Goal: Task Accomplishment & Management: Manage account settings

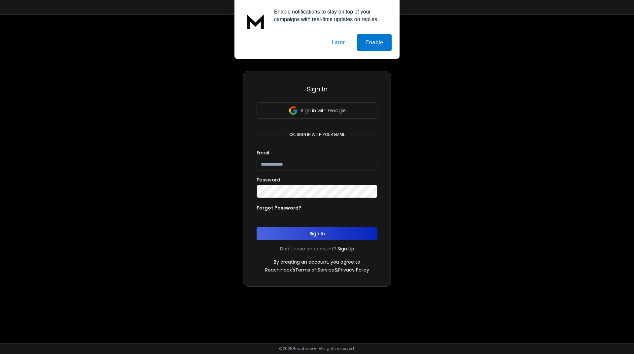
click at [288, 161] on input "email" at bounding box center [317, 164] width 121 height 13
paste input "**********"
type input "**********"
click at [316, 236] on button "Sign In" at bounding box center [317, 233] width 121 height 13
click at [316, 236] on div "Sign In Sign Up" at bounding box center [317, 233] width 121 height 13
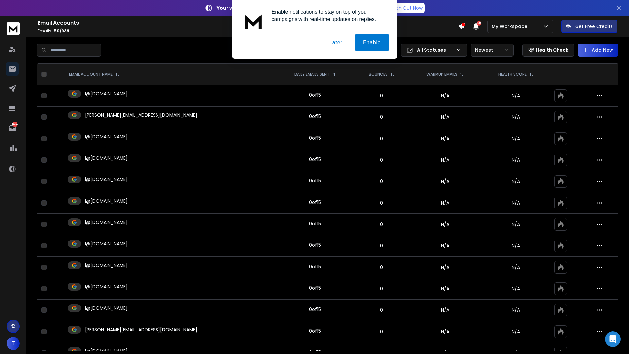
drag, startPoint x: 0, startPoint y: 0, endPoint x: 506, endPoint y: 338, distance: 608.3
click at [506, 338] on td "N/A" at bounding box center [515, 331] width 69 height 21
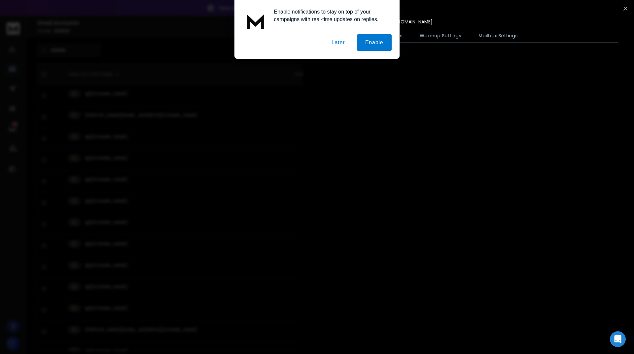
click at [339, 43] on button "Later" at bounding box center [338, 42] width 30 height 17
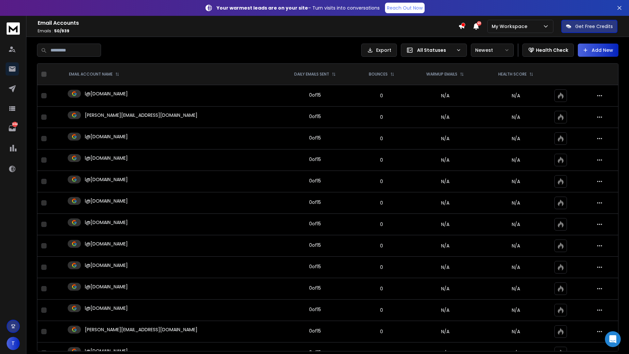
click at [588, 53] on button "Add New" at bounding box center [598, 50] width 41 height 13
drag, startPoint x: 588, startPoint y: 51, endPoint x: 584, endPoint y: 81, distance: 29.7
click at [588, 51] on icon at bounding box center [585, 50] width 5 height 5
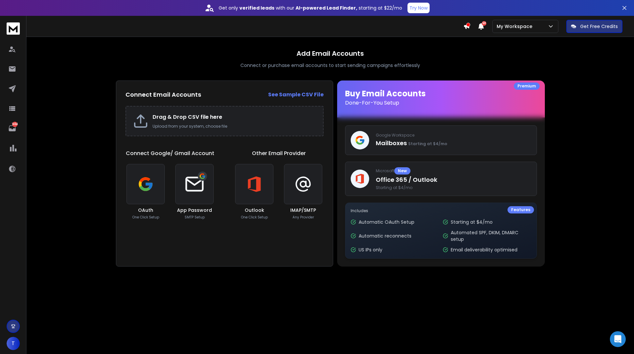
click at [148, 187] on icon at bounding box center [145, 184] width 17 height 20
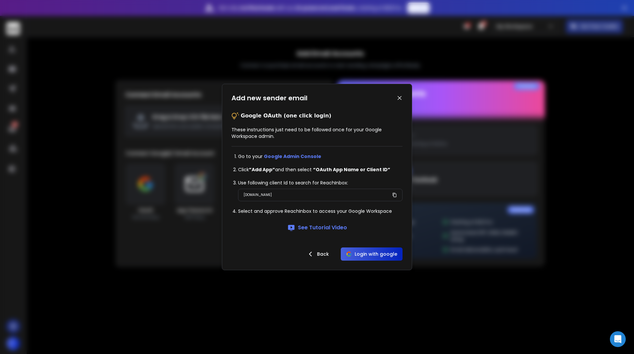
click at [392, 255] on button "Login with google" at bounding box center [372, 254] width 62 height 13
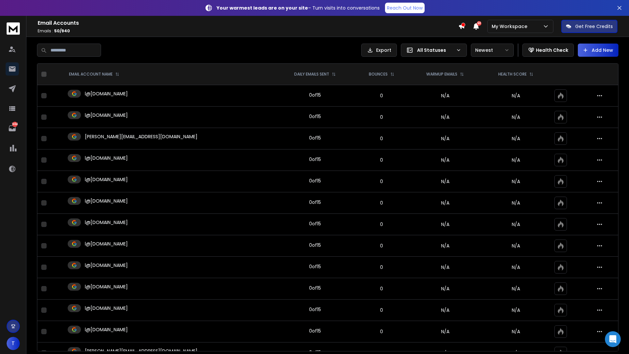
click at [494, 331] on p "N/A" at bounding box center [515, 331] width 61 height 7
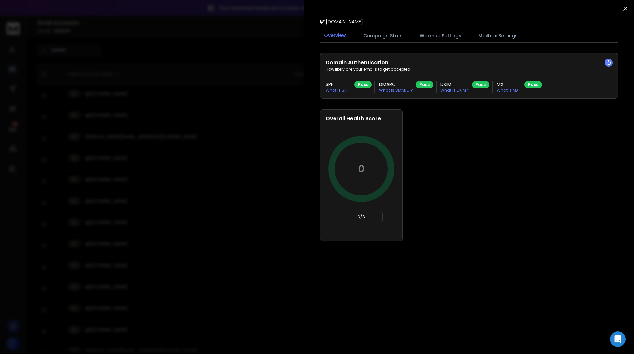
click at [624, 10] on icon "button" at bounding box center [625, 8] width 7 height 7
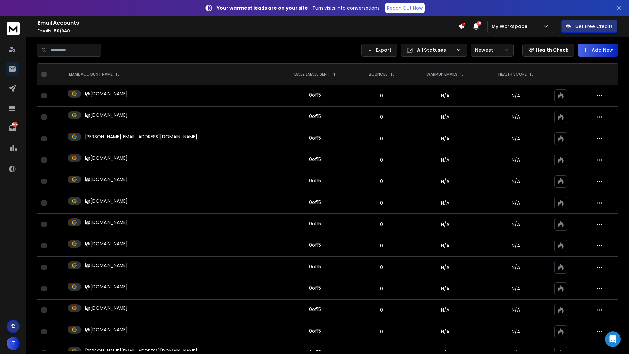
click at [599, 52] on button "Add New" at bounding box center [598, 50] width 41 height 13
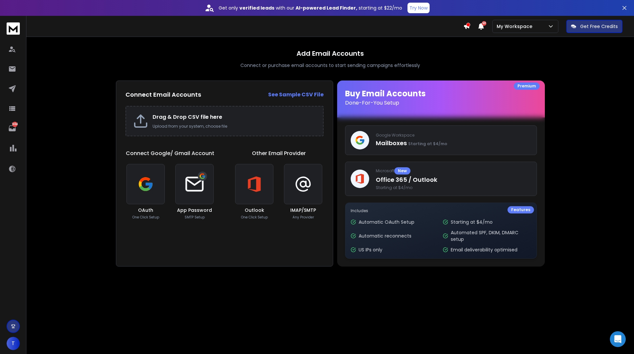
click at [143, 188] on icon at bounding box center [145, 189] width 11 height 6
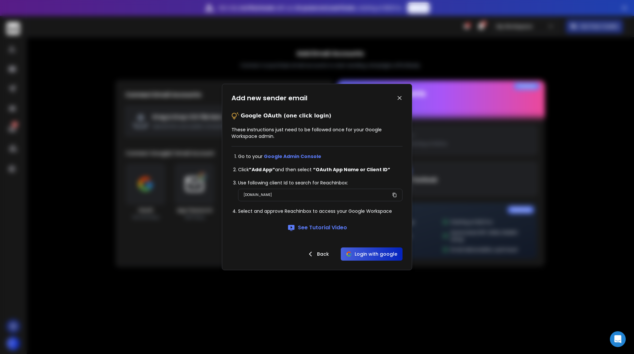
click at [378, 252] on button "Login with google" at bounding box center [372, 254] width 62 height 13
click at [378, 252] on div "Back Login with google" at bounding box center [316, 254] width 171 height 13
